Goal: Task Accomplishment & Management: Use online tool/utility

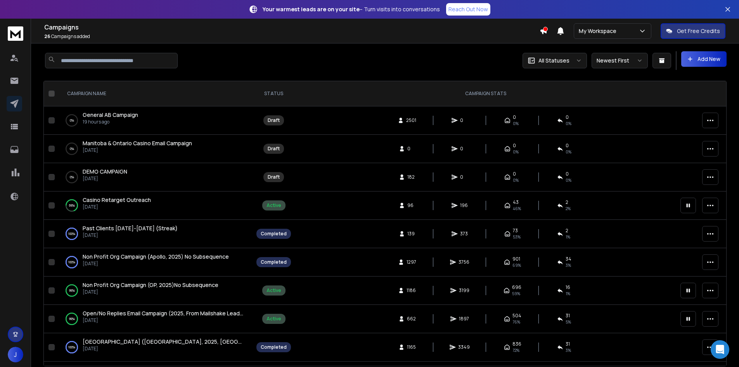
click at [699, 58] on button "Add New" at bounding box center [703, 59] width 45 height 16
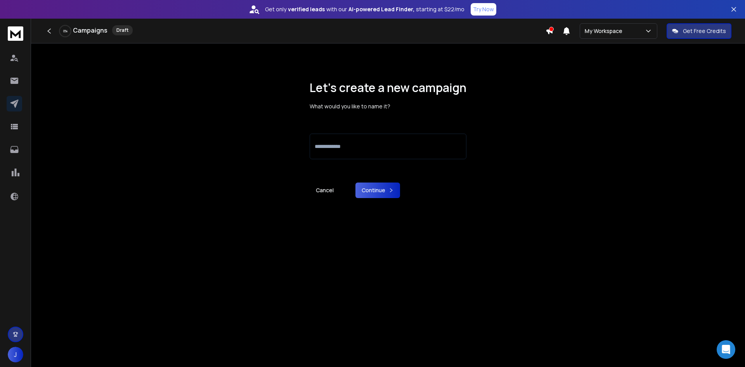
click at [357, 152] on input at bounding box center [388, 146] width 157 height 26
type input "**********"
drag, startPoint x: 368, startPoint y: 183, endPoint x: 371, endPoint y: 187, distance: 4.7
click at [369, 184] on button "Continue" at bounding box center [377, 190] width 45 height 16
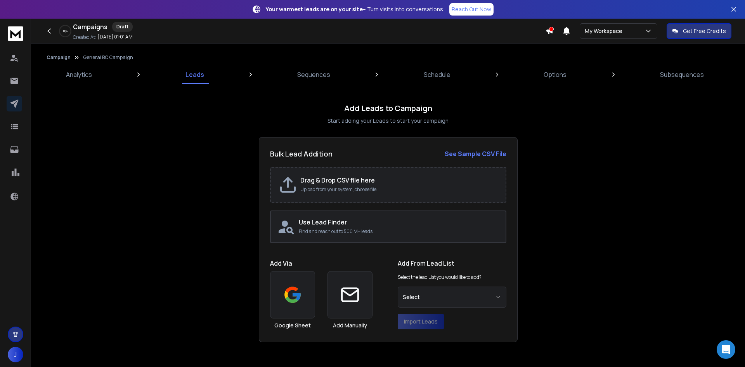
click at [371, 187] on p "Upload from your system, choose file" at bounding box center [398, 189] width 197 height 6
type input "**********"
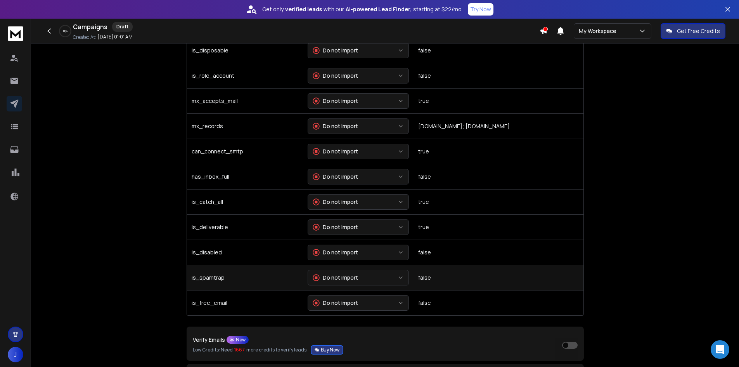
scroll to position [1705, 0]
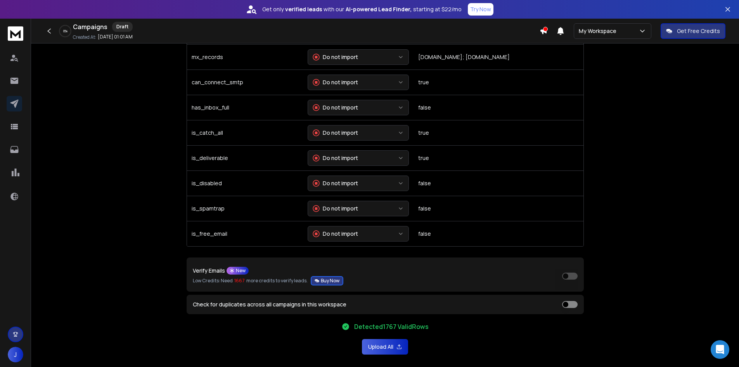
click at [571, 301] on button "Check for duplicates across all campaigns in this workspace" at bounding box center [570, 304] width 16 height 7
click at [377, 346] on button "Upload All" at bounding box center [385, 347] width 46 height 16
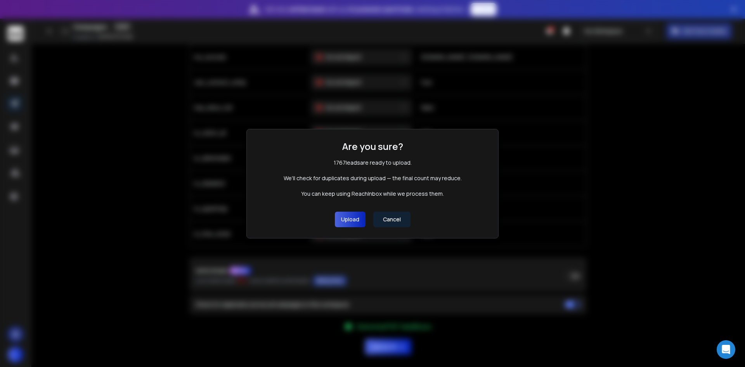
click at [343, 215] on button "Upload" at bounding box center [350, 219] width 31 height 16
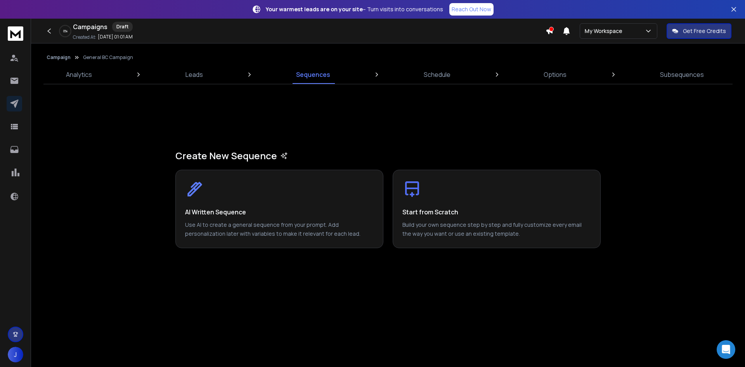
click at [55, 56] on button "Campaign" at bounding box center [59, 57] width 24 height 6
